Goal: Task Accomplishment & Management: Manage account settings

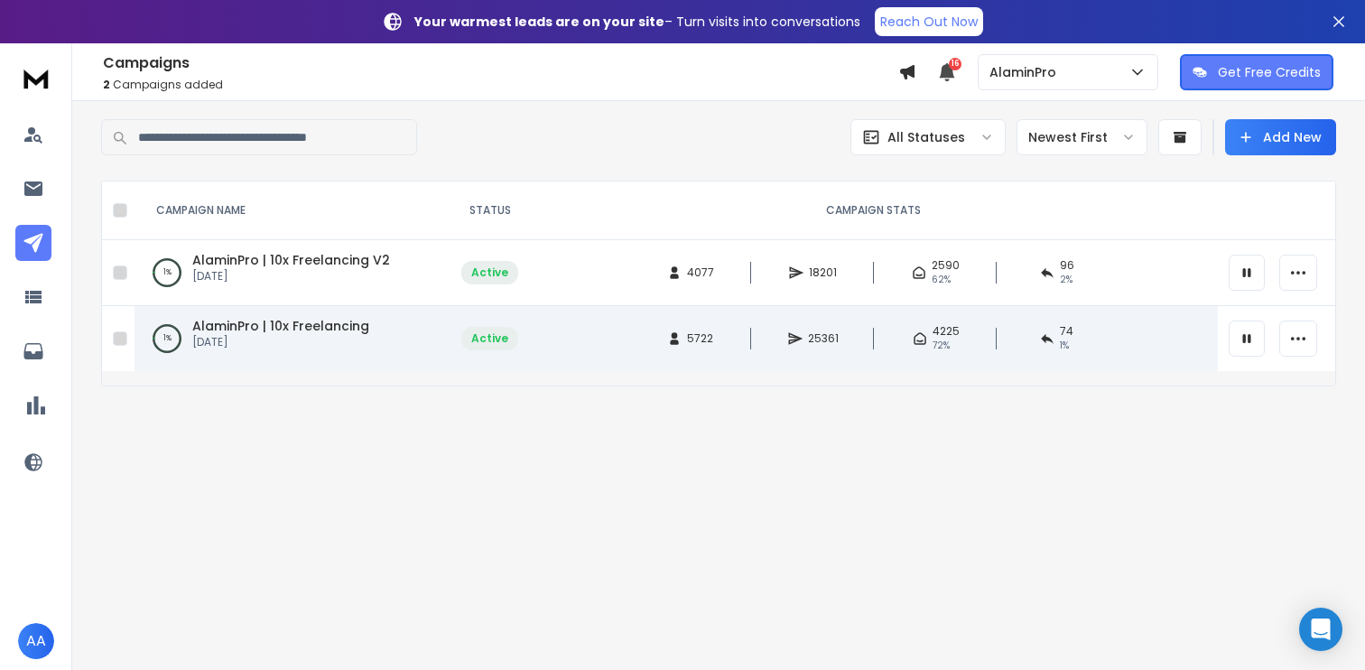
click at [261, 321] on span "AlaminPro | 10x Freelancing" at bounding box center [280, 326] width 177 height 18
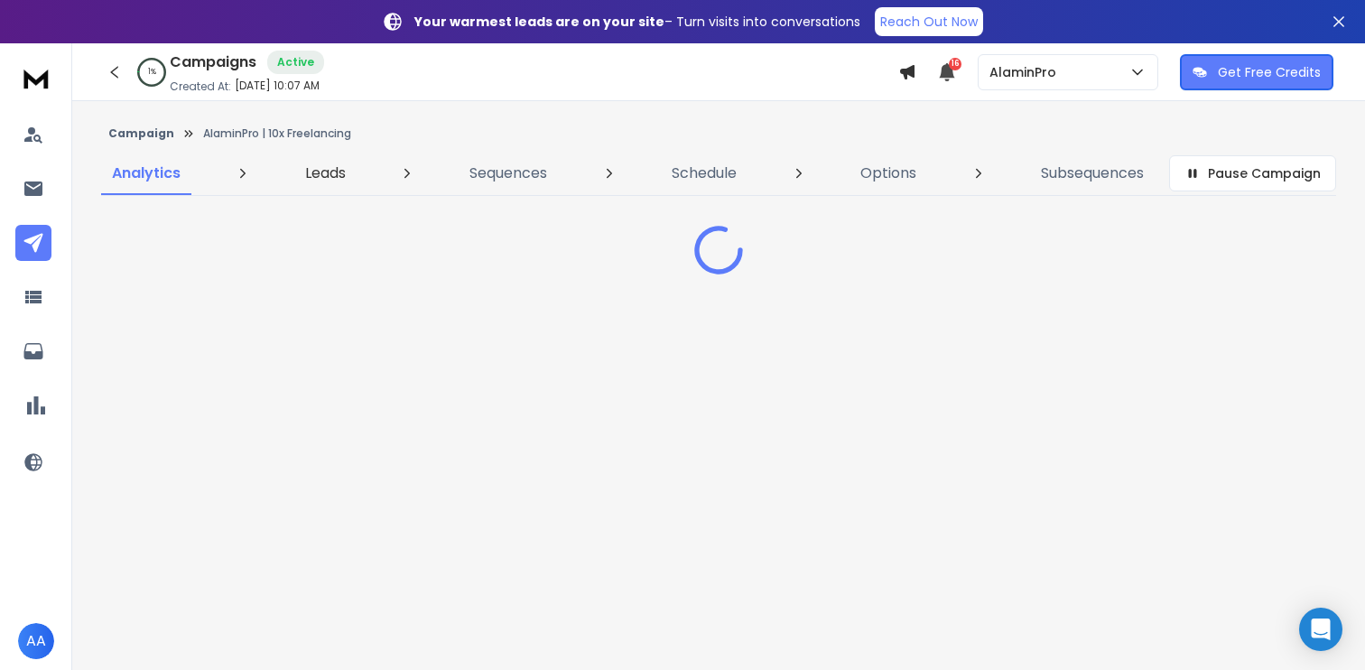
click at [356, 136] on div "Campaign AlaminPro | 10x Freelancing" at bounding box center [718, 133] width 1235 height 29
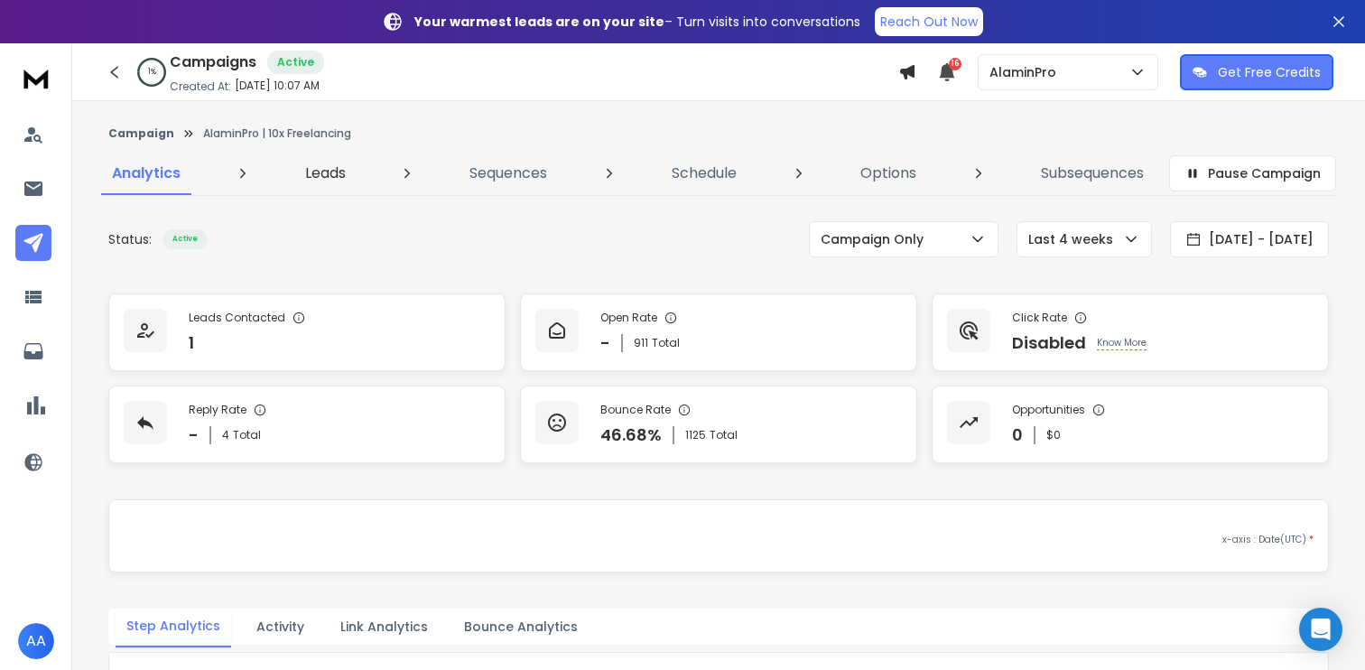
click at [347, 176] on link "Leads" at bounding box center [325, 173] width 62 height 43
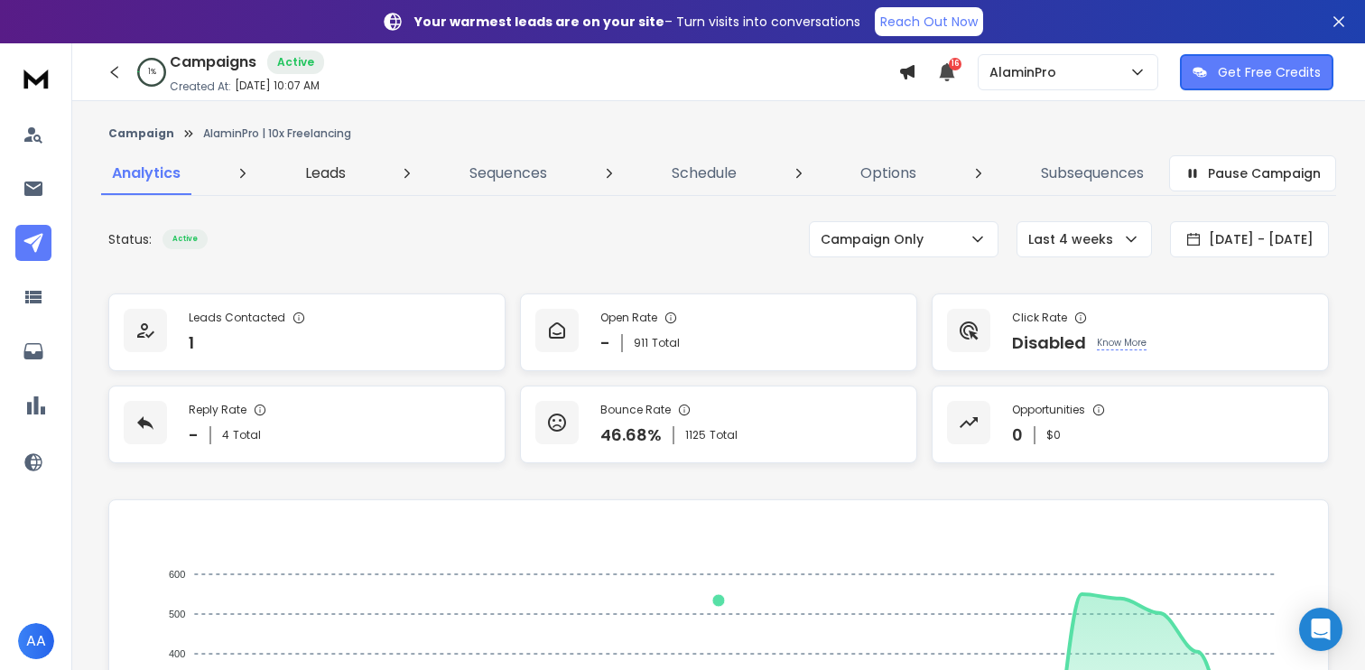
click at [329, 173] on p "Leads" at bounding box center [325, 173] width 41 height 22
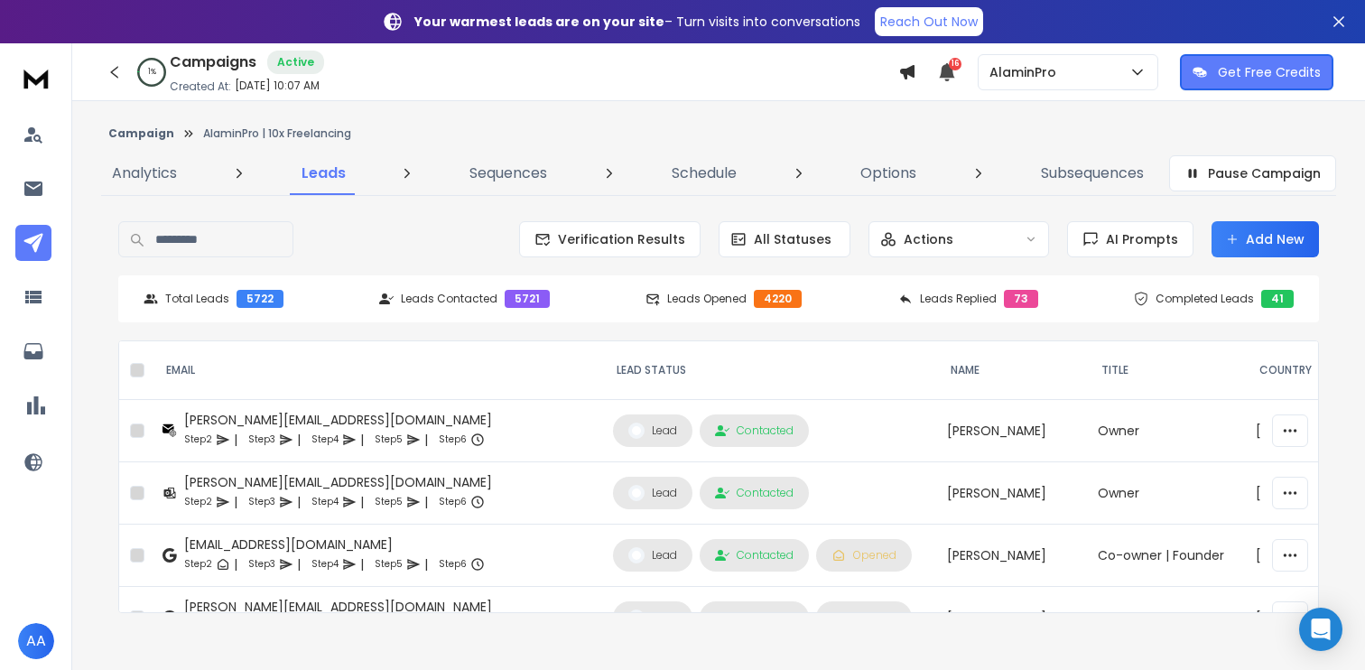
click at [699, 298] on p "Leads Opened" at bounding box center [706, 299] width 79 height 14
click at [814, 240] on p "All Statuses" at bounding box center [793, 239] width 78 height 18
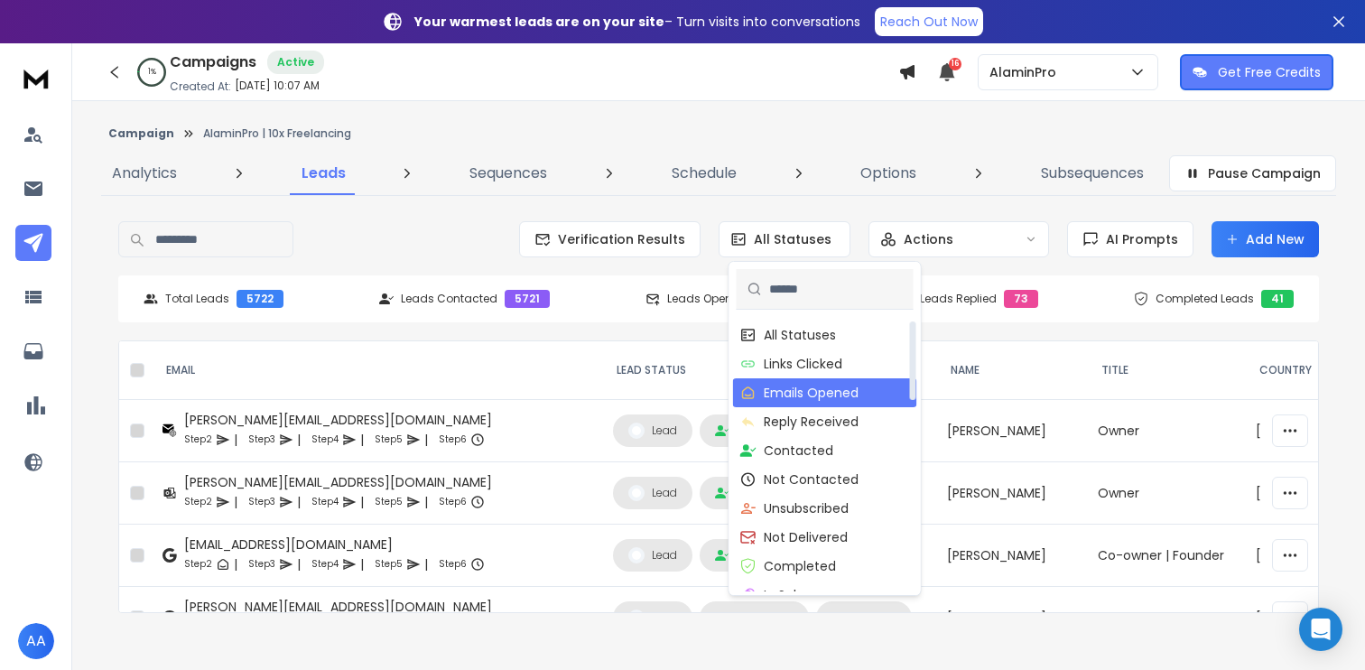
click at [798, 392] on p "Emails Opened" at bounding box center [811, 393] width 95 height 18
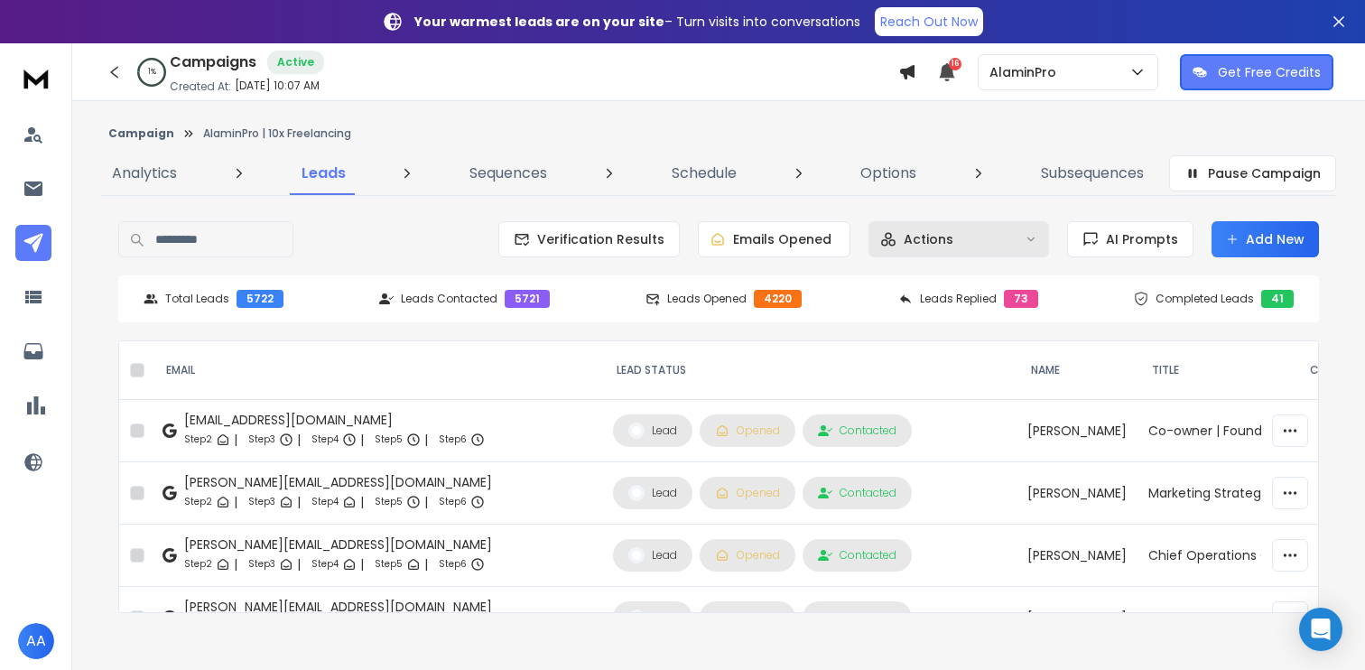
click at [944, 252] on button "Actions" at bounding box center [958, 239] width 181 height 36
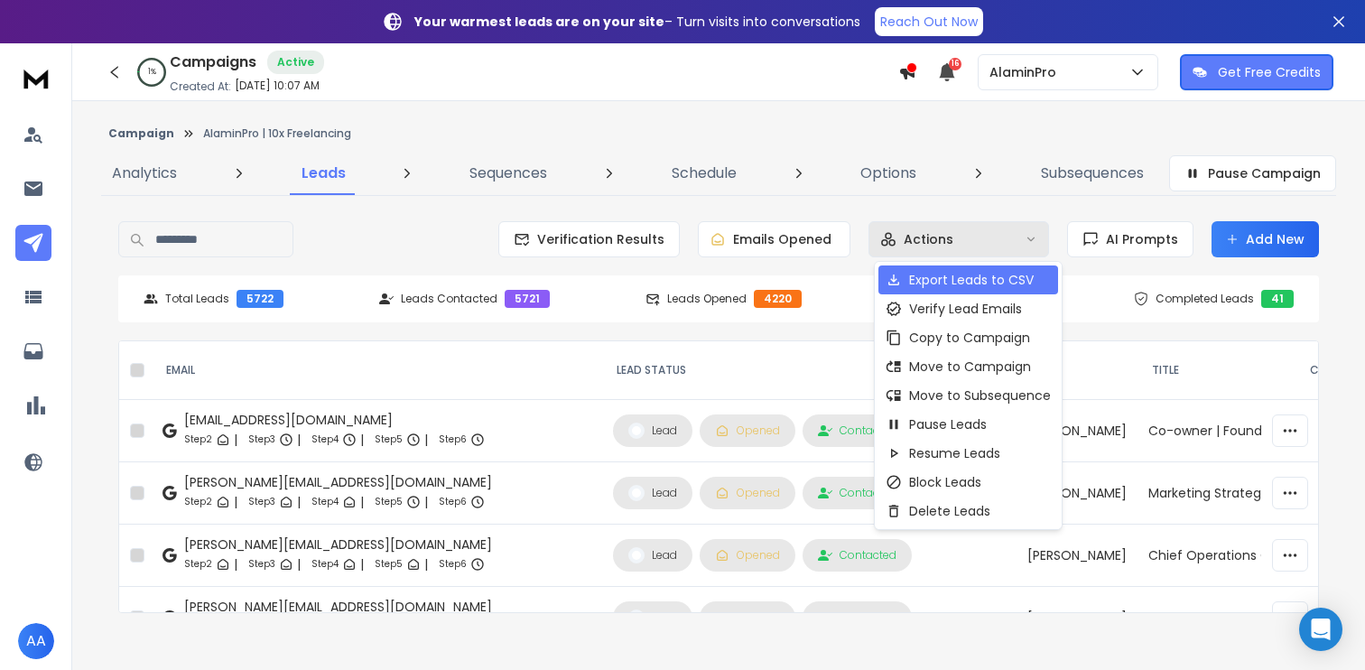
click at [944, 252] on button "Actions" at bounding box center [958, 239] width 181 height 36
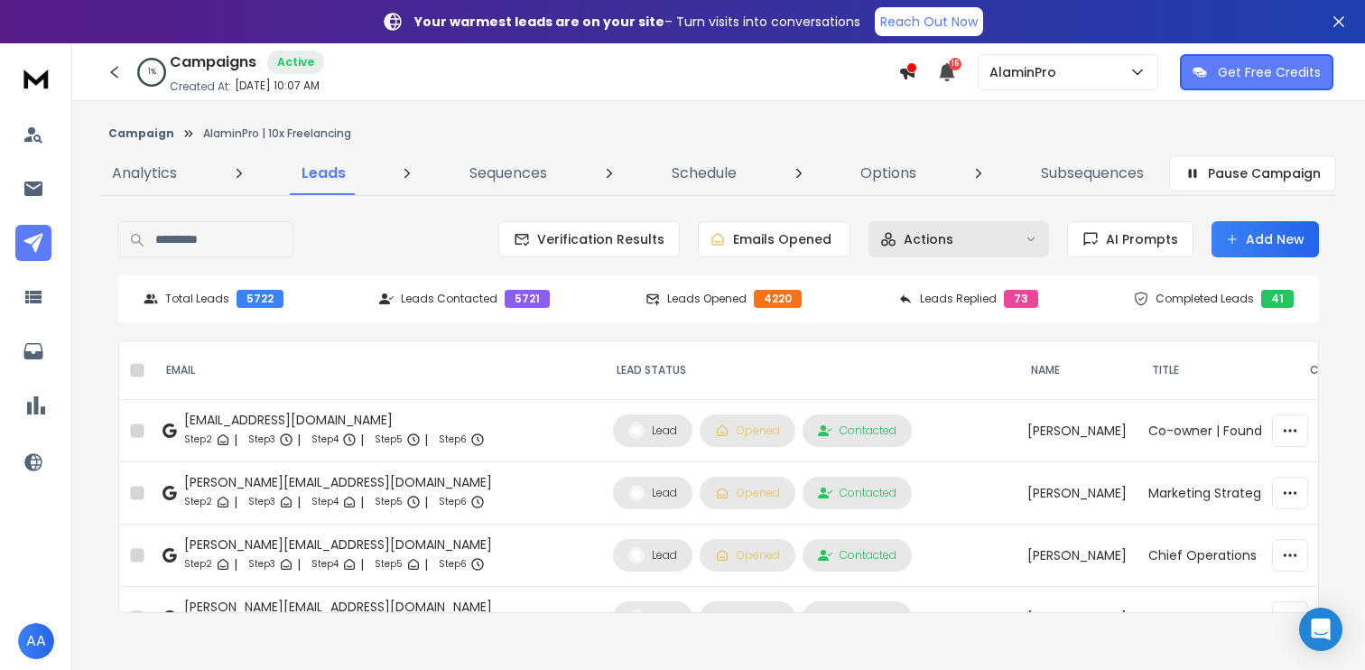
click at [912, 240] on p "Actions" at bounding box center [928, 239] width 50 height 18
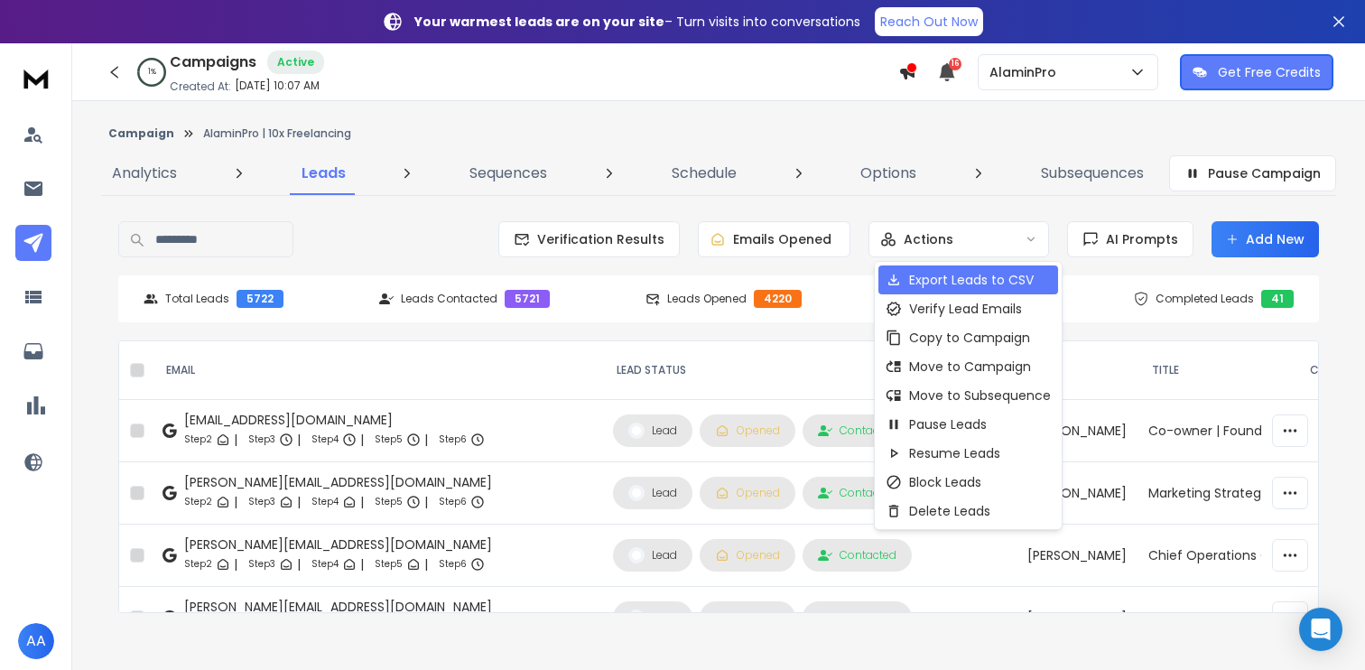
click at [933, 282] on p "Export Leads to CSV" at bounding box center [971, 280] width 125 height 18
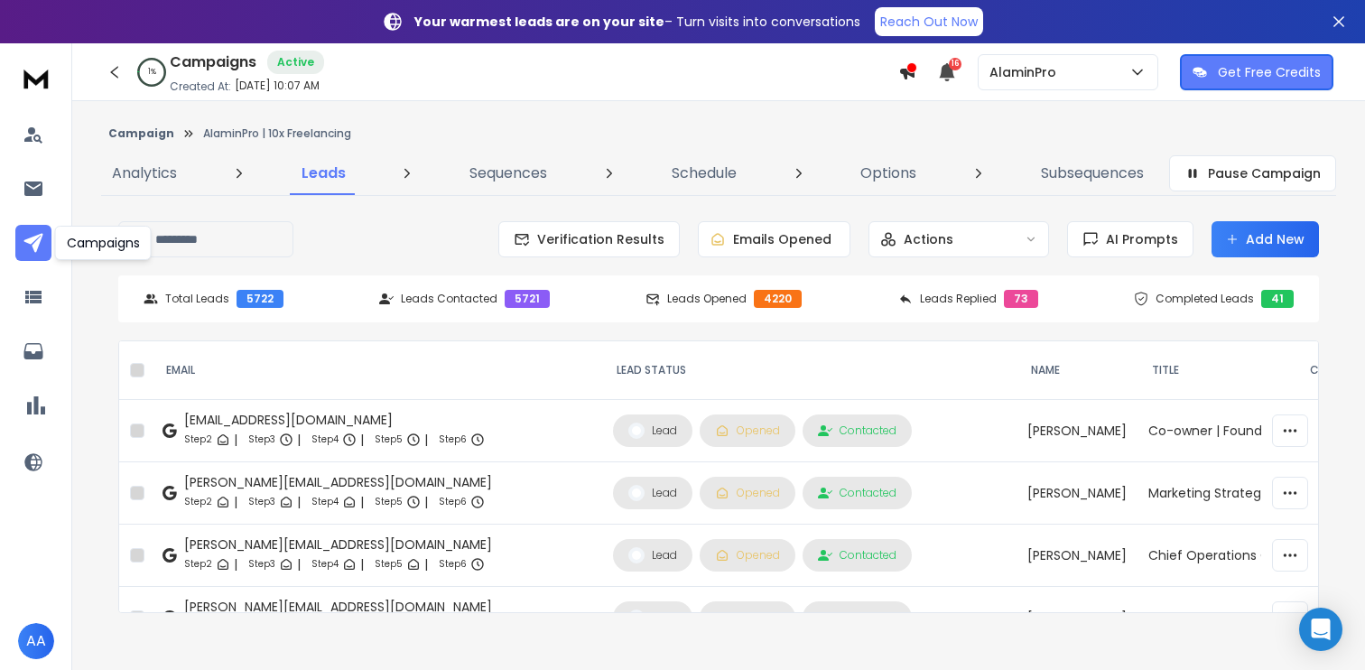
click at [28, 248] on icon at bounding box center [34, 243] width 22 height 22
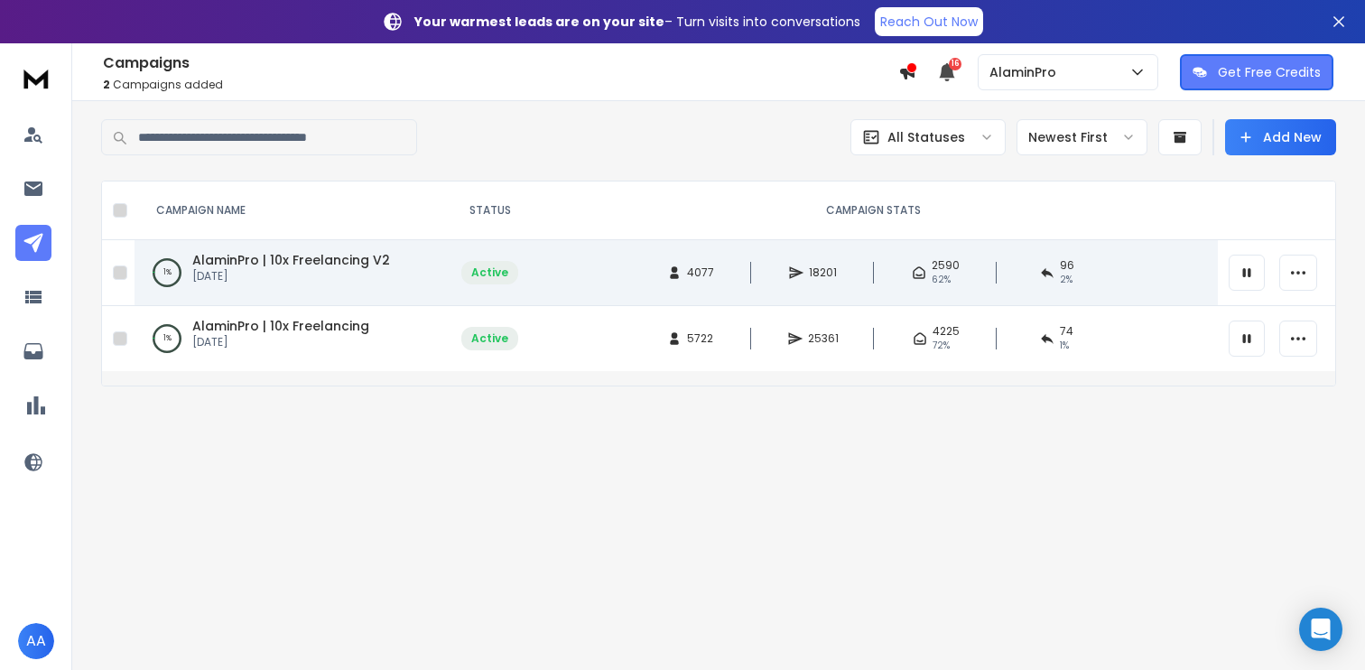
click at [308, 259] on span "AlaminPro | 10x Freelancing V2" at bounding box center [291, 260] width 198 height 18
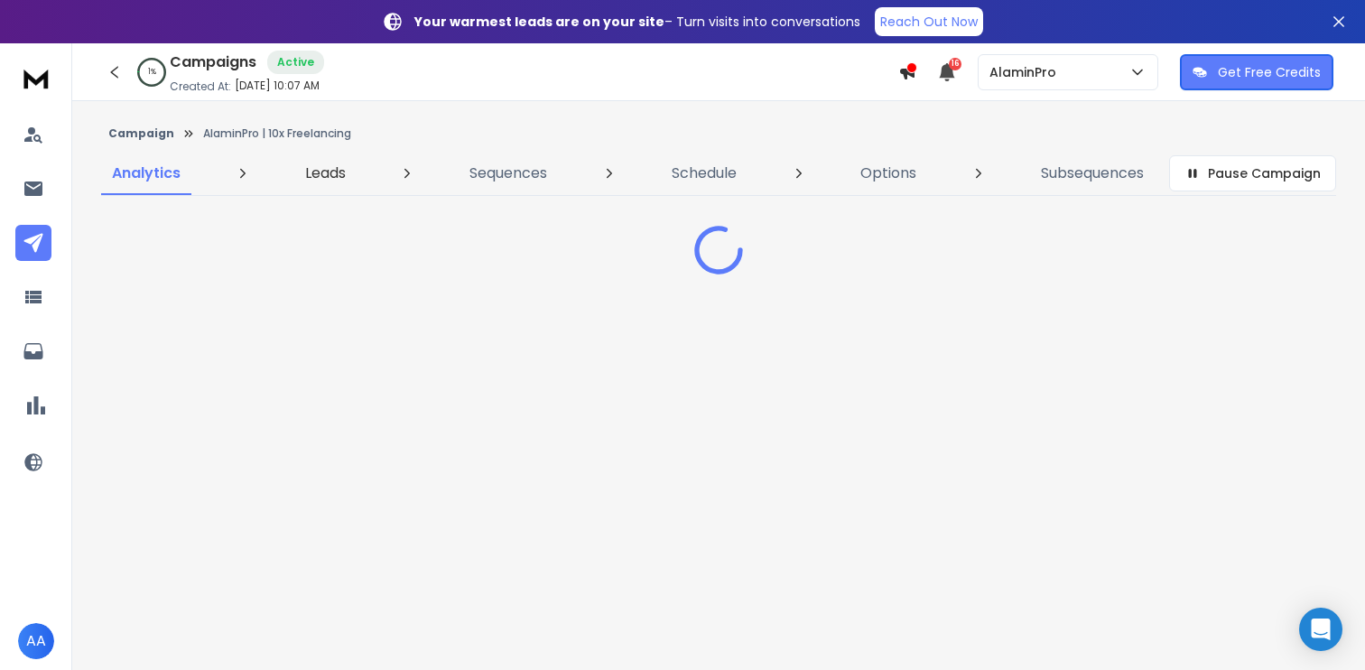
click at [322, 168] on p "Leads" at bounding box center [325, 173] width 41 height 22
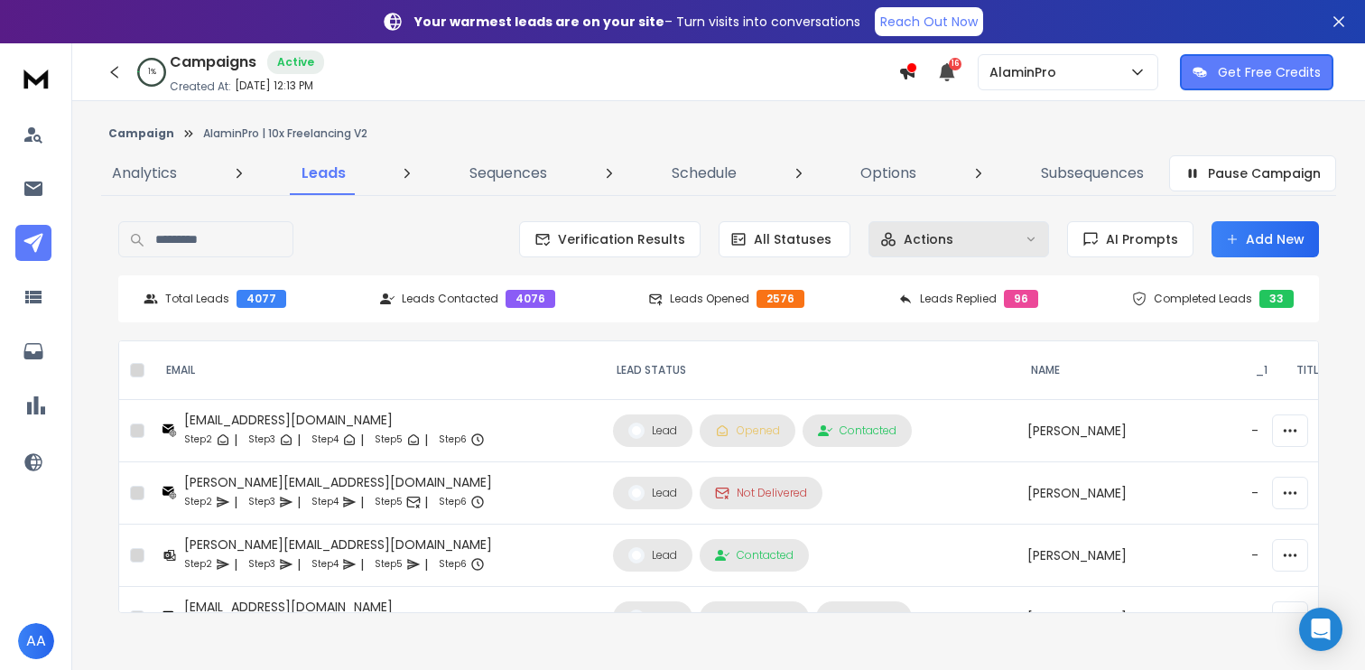
click at [918, 239] on p "Actions" at bounding box center [928, 239] width 50 height 18
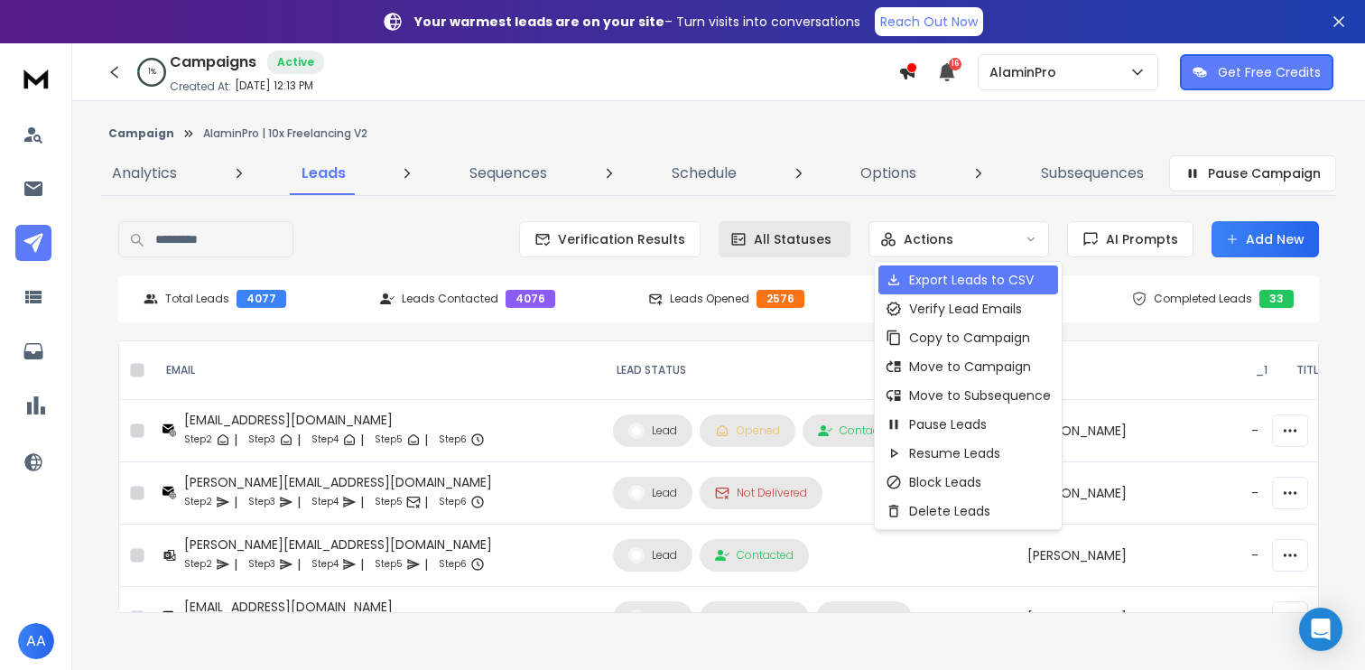
click at [758, 241] on div "All Statuses" at bounding box center [780, 239] width 101 height 18
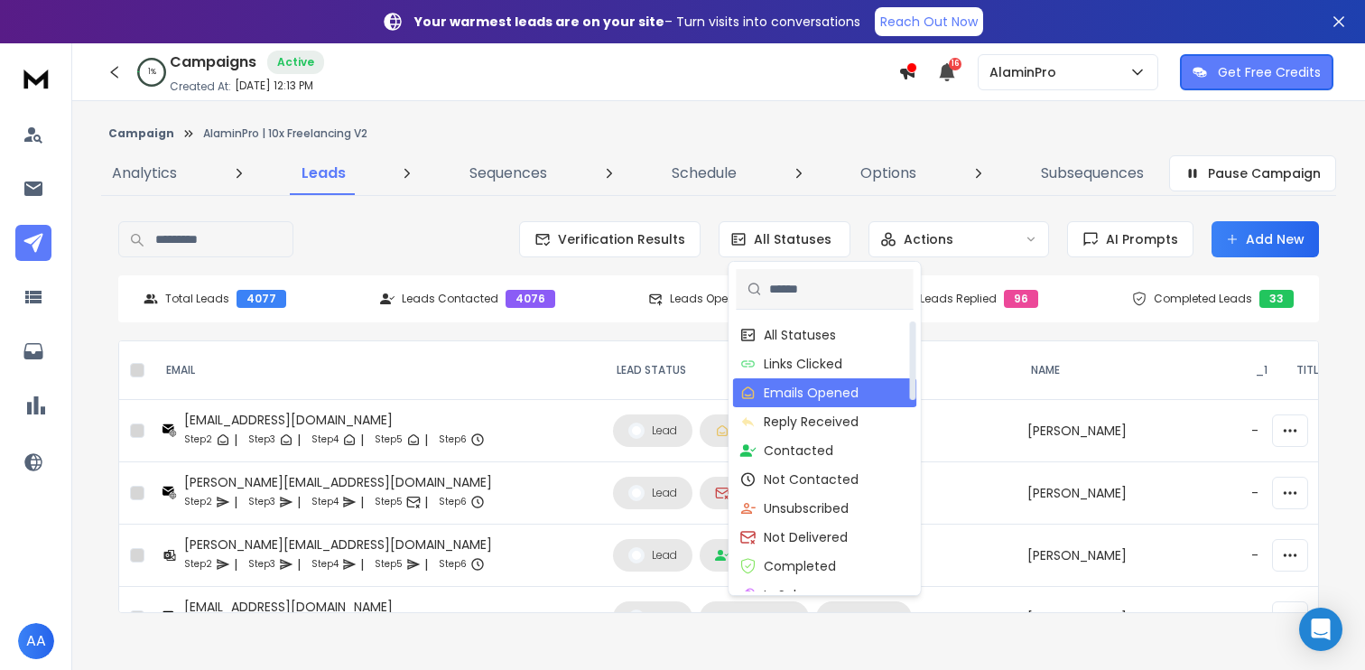
click at [819, 403] on div "Emails Opened" at bounding box center [825, 392] width 184 height 29
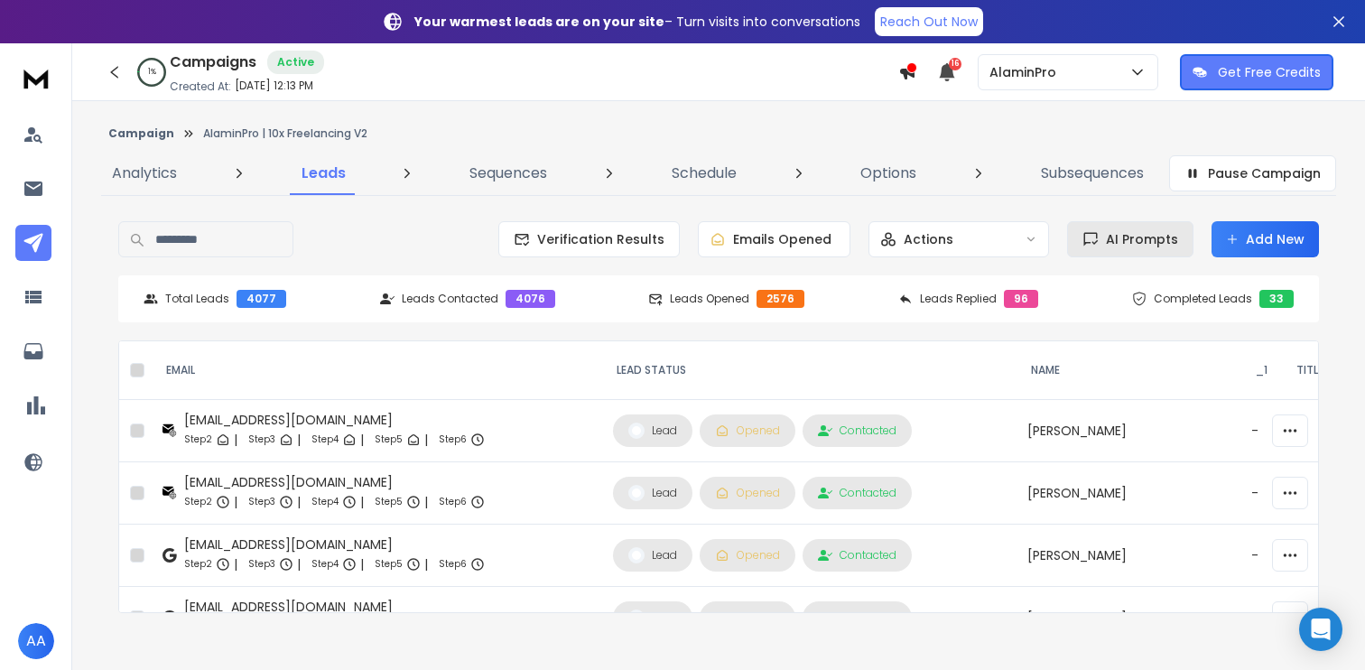
click at [1130, 230] on span "AI Prompts" at bounding box center [1137, 239] width 79 height 18
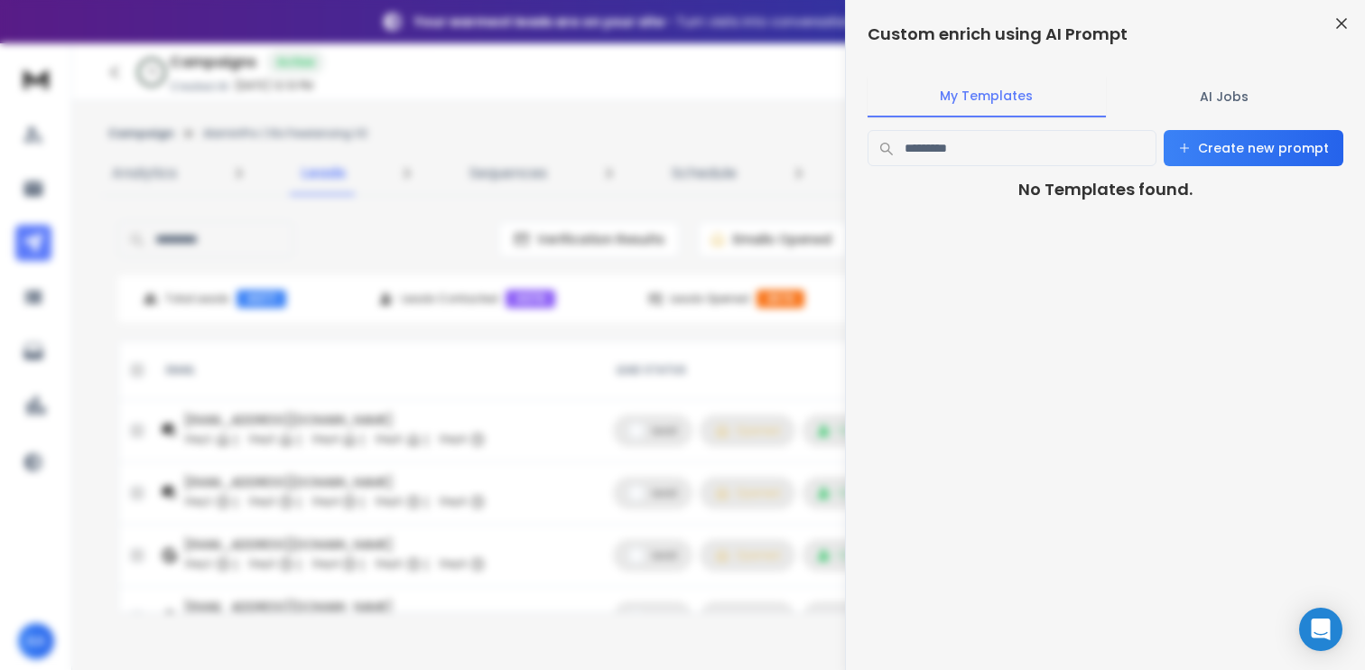
click at [1347, 23] on icon "button" at bounding box center [1341, 23] width 18 height 18
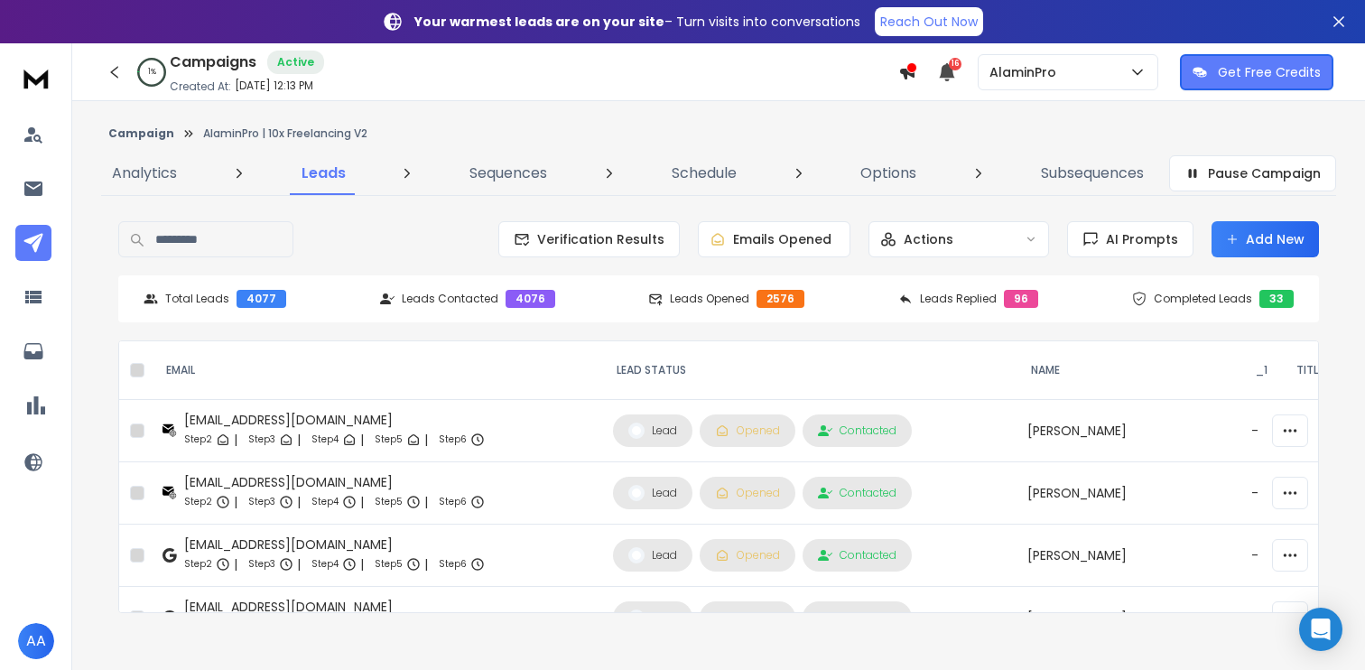
click at [1206, 300] on p "Completed Leads" at bounding box center [1202, 299] width 98 height 14
click at [1225, 299] on p "Completed Leads" at bounding box center [1202, 299] width 98 height 14
click at [948, 237] on p "Actions" at bounding box center [928, 239] width 50 height 18
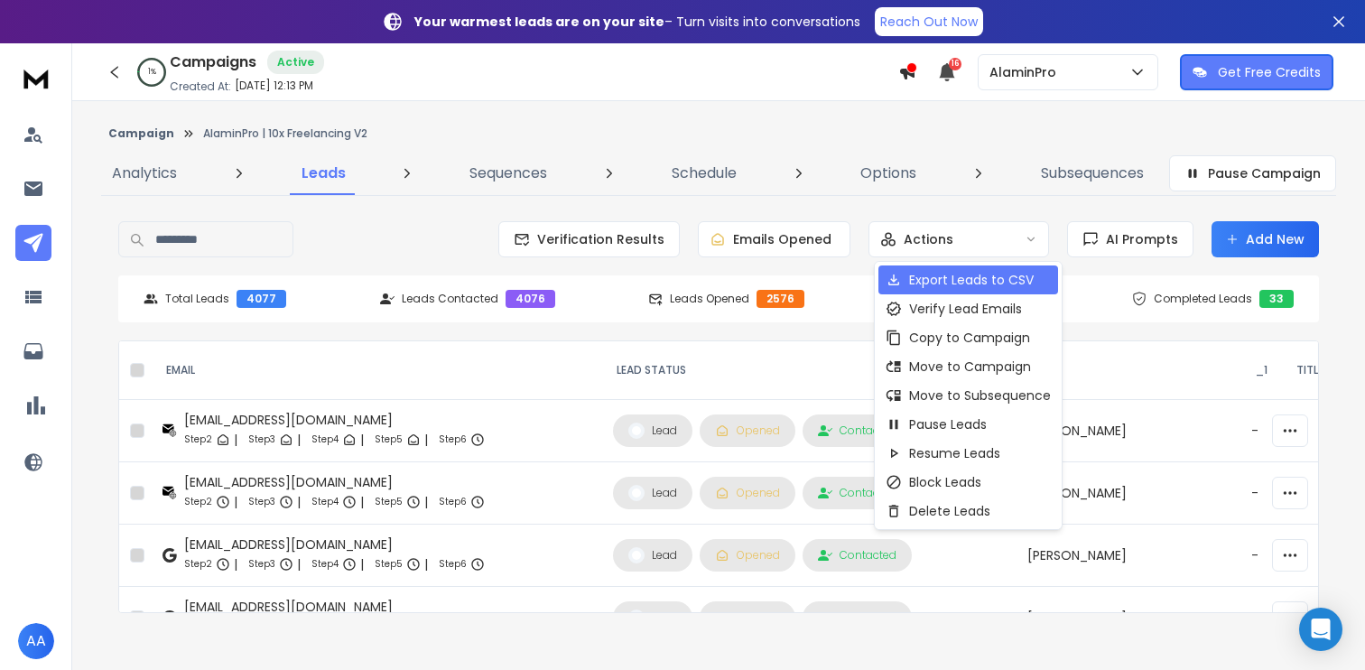
click at [939, 280] on p "Export Leads to CSV" at bounding box center [971, 280] width 125 height 18
